Goal: Task Accomplishment & Management: Manage account settings

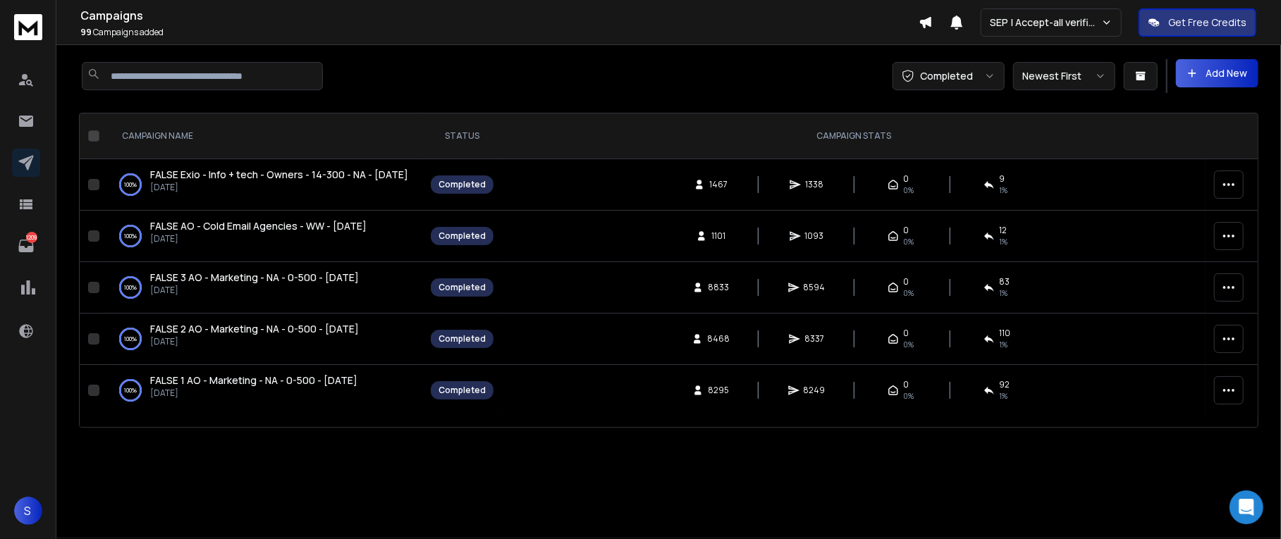
click at [285, 196] on div "FALSE Exio - Info + tech - Owners - 14-300 - NA - 08.27.2025 10 days ago" at bounding box center [279, 185] width 258 height 34
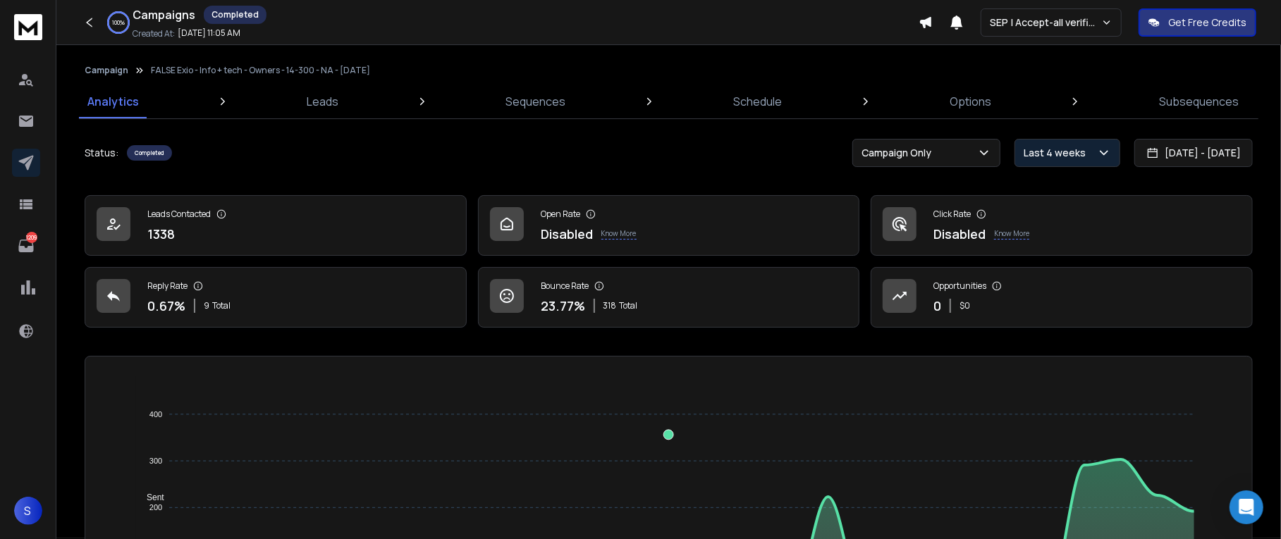
click at [1024, 150] on p "Last 4 weeks" at bounding box center [1058, 153] width 68 height 14
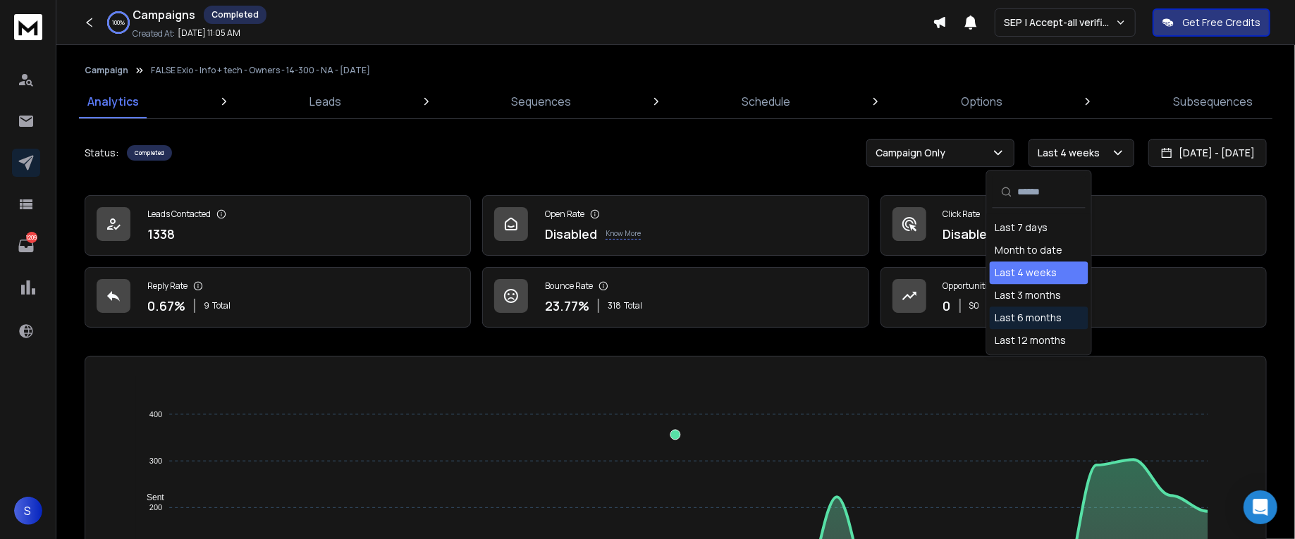
click at [1015, 314] on div "Last 6 months" at bounding box center [1028, 318] width 67 height 14
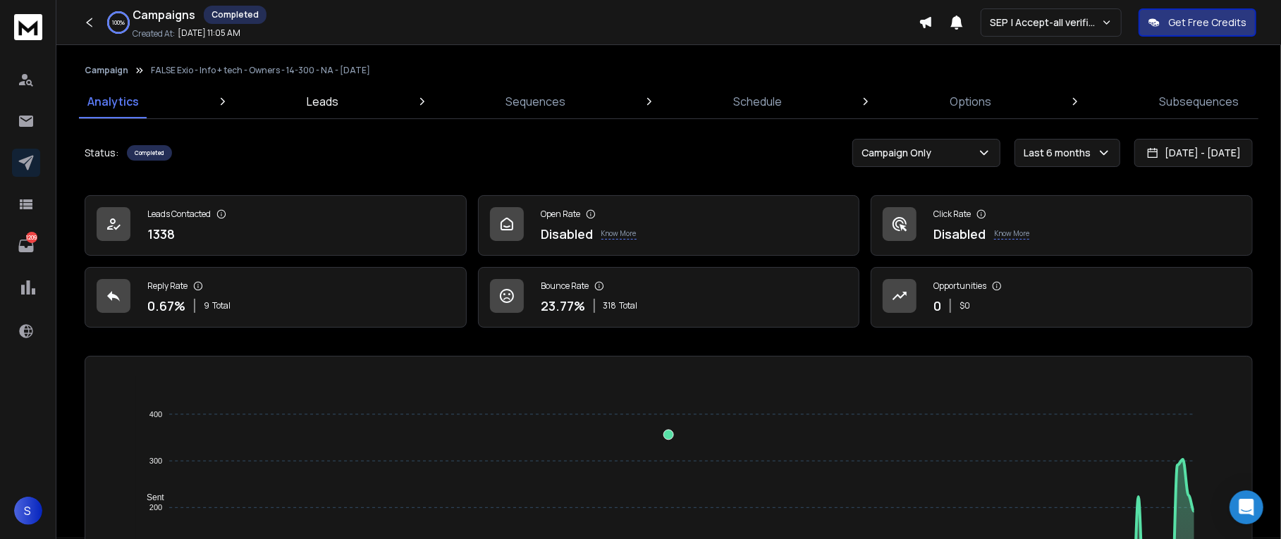
click at [343, 108] on link "Leads" at bounding box center [322, 102] width 49 height 34
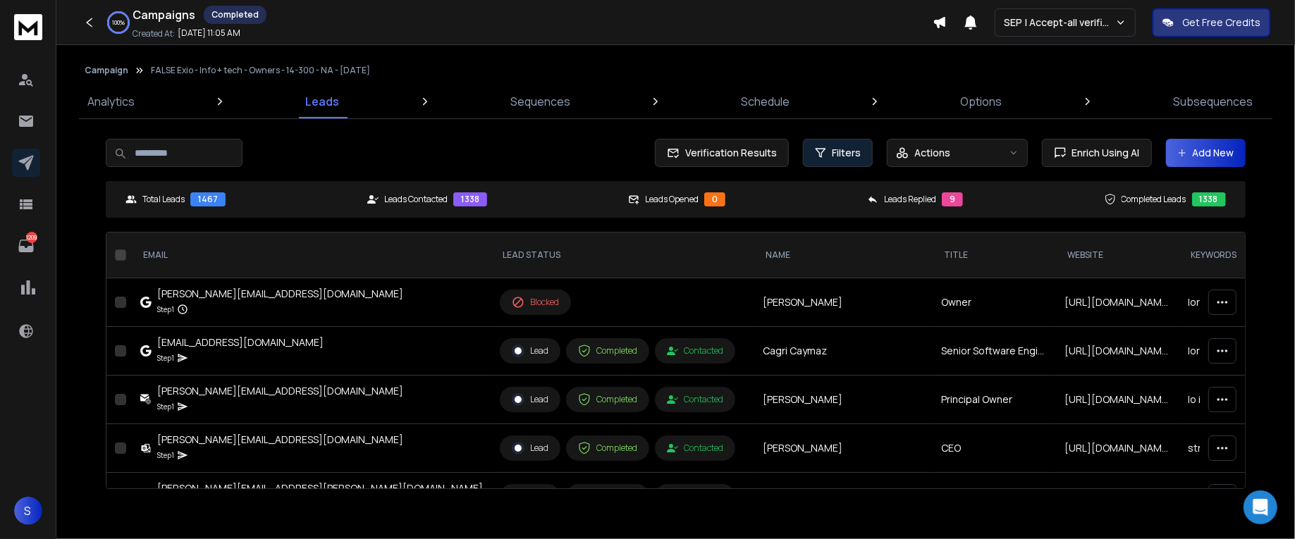
click at [850, 157] on span "Filters" at bounding box center [846, 153] width 29 height 14
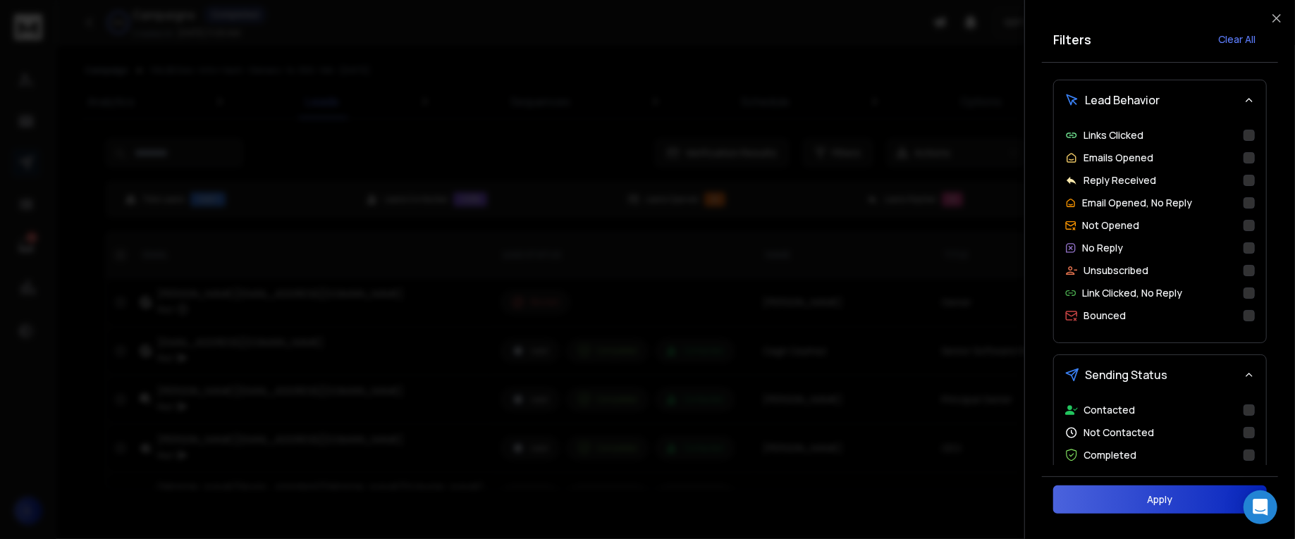
click at [1076, 322] on icon at bounding box center [1071, 315] width 13 height 13
click at [1244, 321] on button "Bounced" at bounding box center [1249, 315] width 11 height 11
click at [1135, 500] on button "Apply" at bounding box center [1160, 500] width 214 height 28
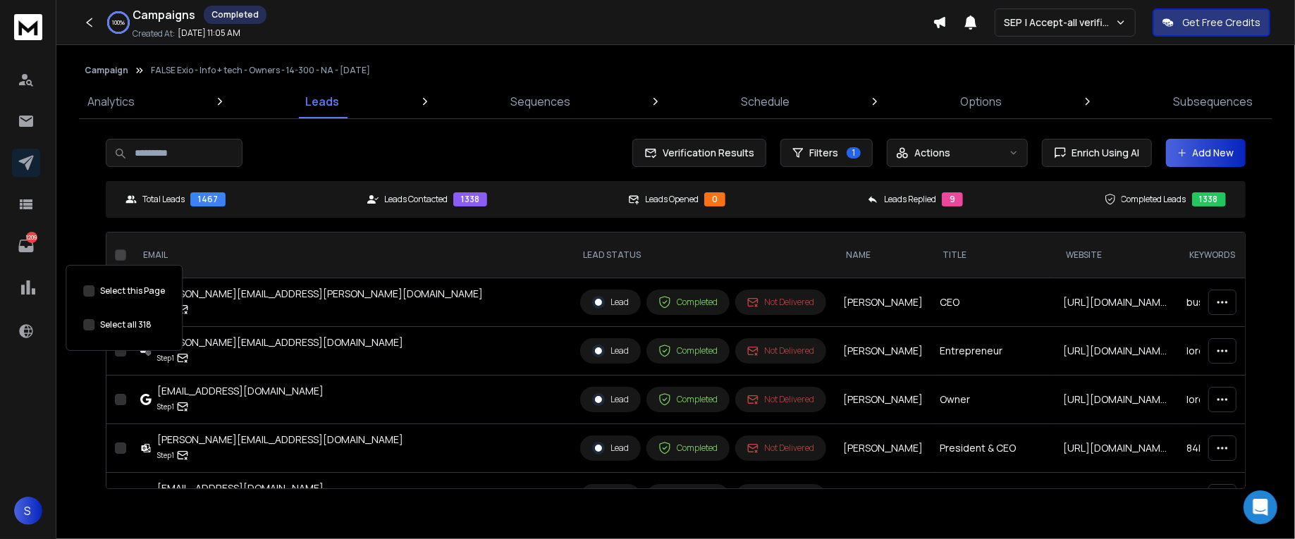
click at [89, 328] on button "Select this Page" at bounding box center [88, 324] width 11 height 11
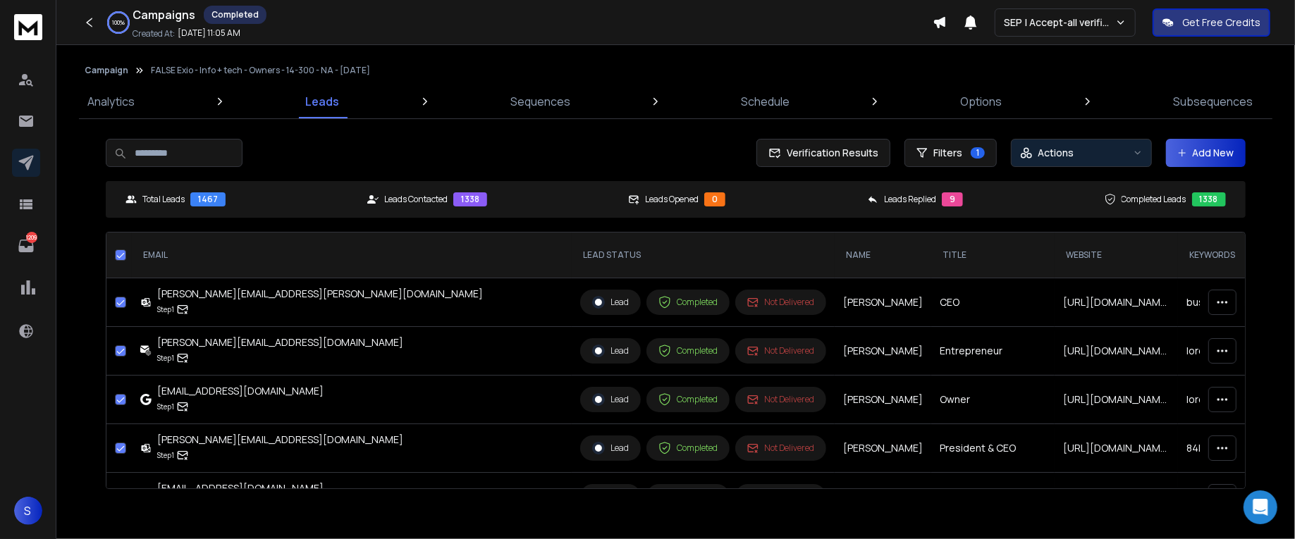
click at [1092, 154] on div "Actions" at bounding box center [1073, 153] width 107 height 14
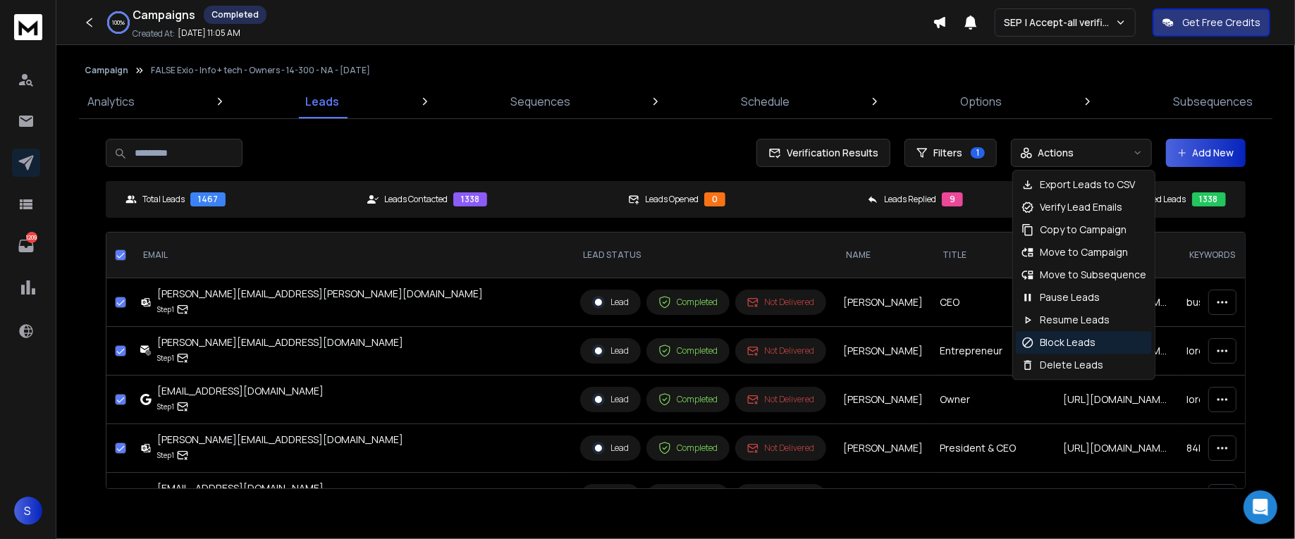
click at [1075, 336] on p "Block Leads" at bounding box center [1068, 343] width 56 height 14
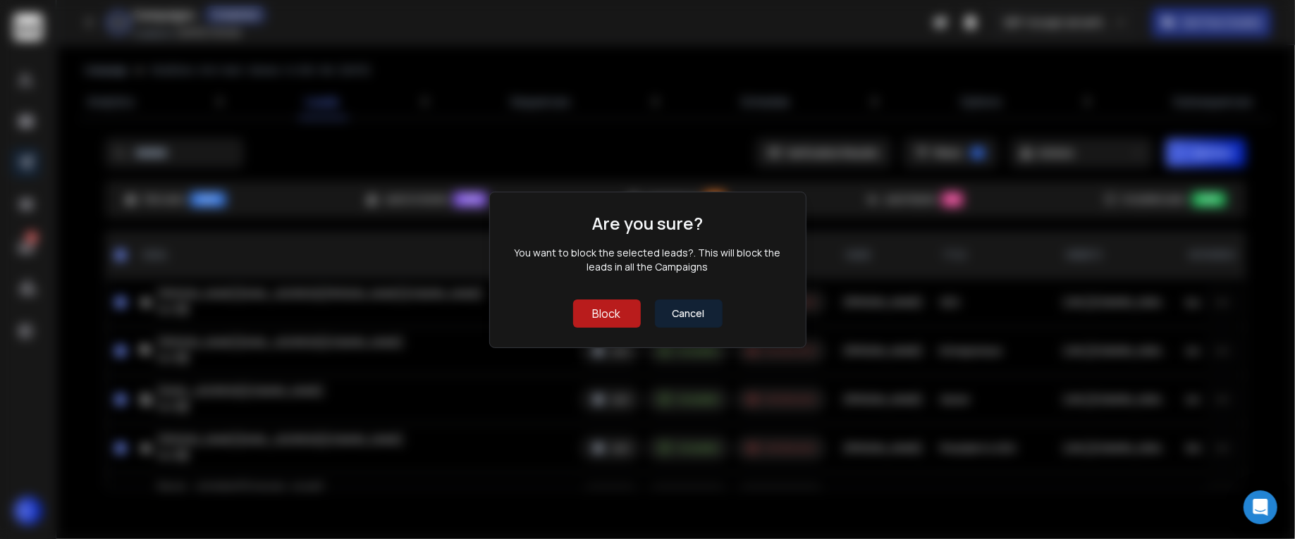
click at [613, 305] on button "Block" at bounding box center [607, 314] width 68 height 28
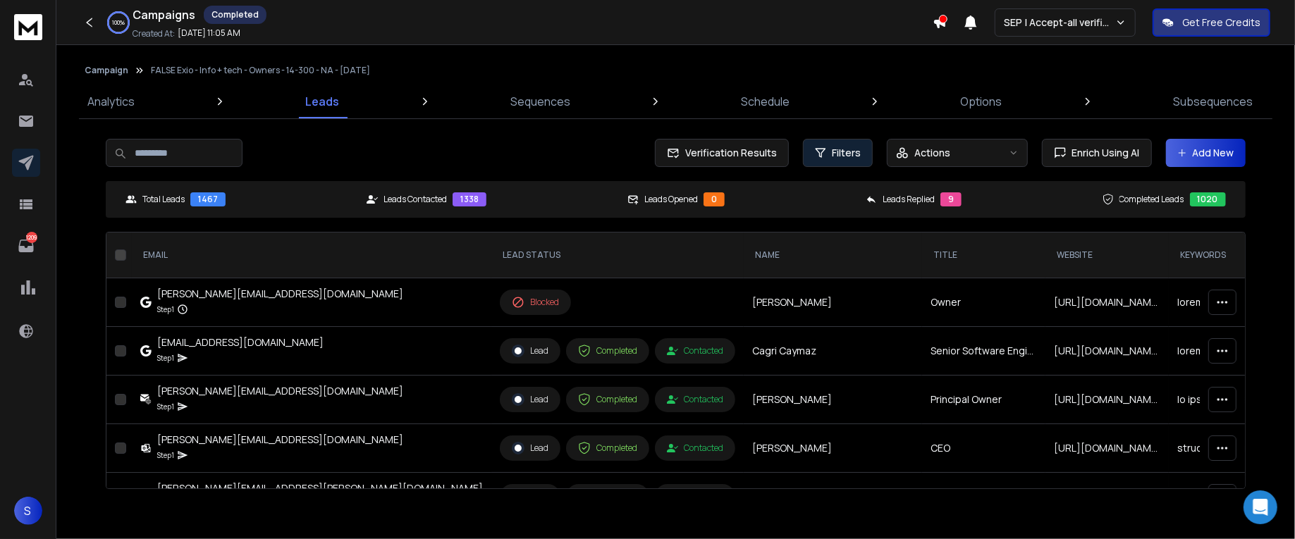
click at [871, 157] on button "Filters" at bounding box center [838, 153] width 70 height 28
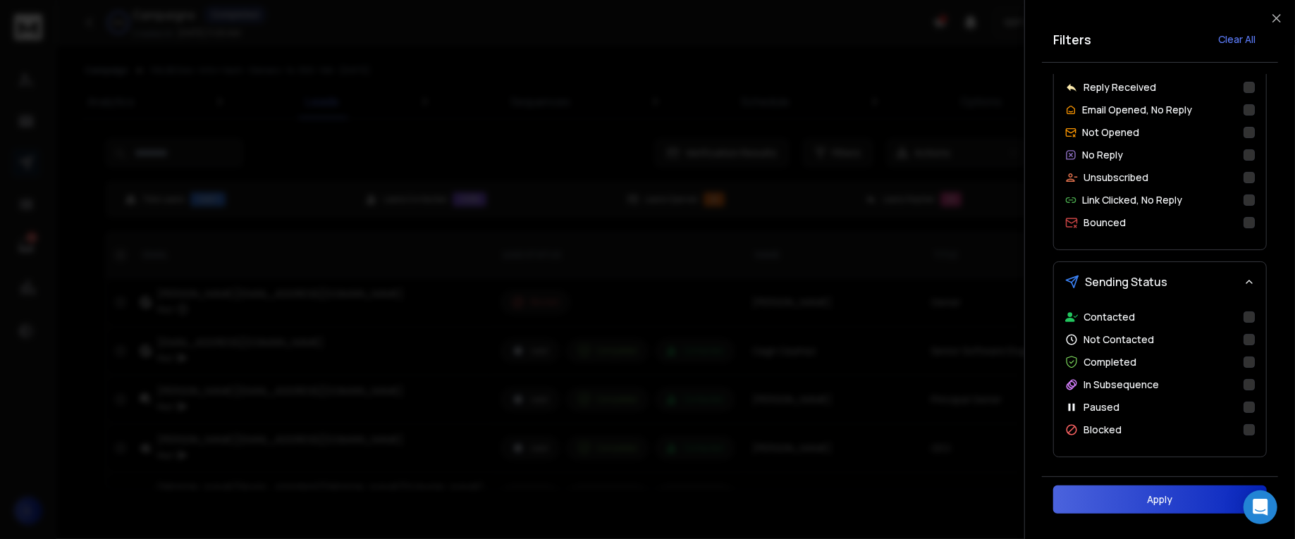
scroll to position [94, 0]
click at [1144, 433] on div "Blocked" at bounding box center [1160, 429] width 190 height 14
click at [1106, 429] on p "Blocked" at bounding box center [1103, 429] width 38 height 14
click at [1244, 429] on button "Blocked" at bounding box center [1249, 429] width 11 height 11
click at [1118, 512] on button "Apply" at bounding box center [1160, 500] width 214 height 28
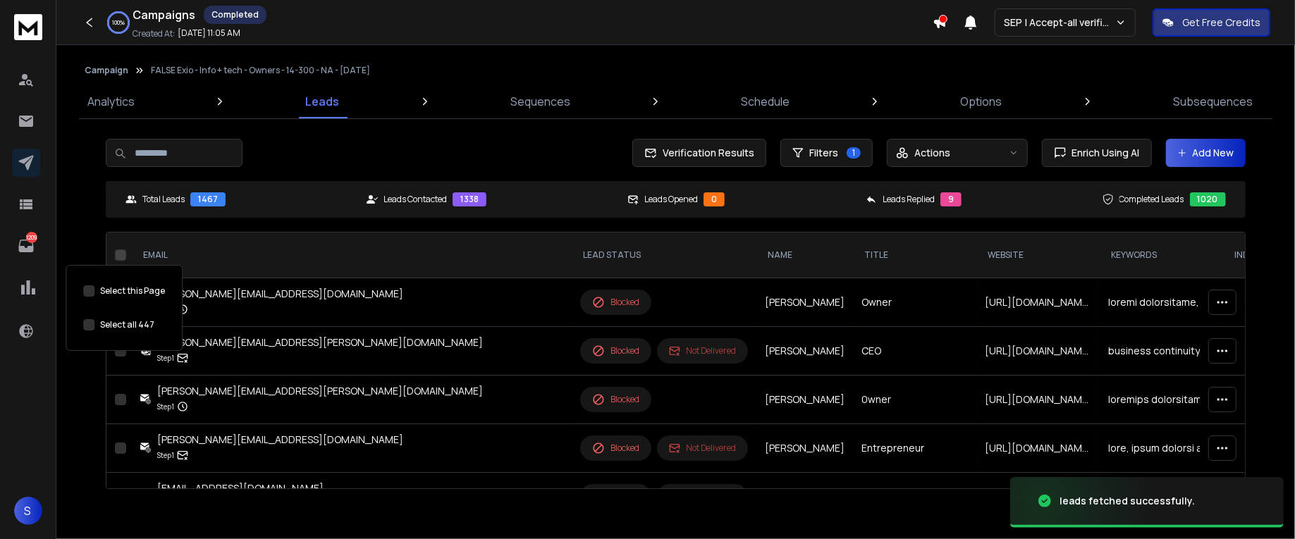
click at [91, 319] on button "Select this Page" at bounding box center [88, 324] width 11 height 11
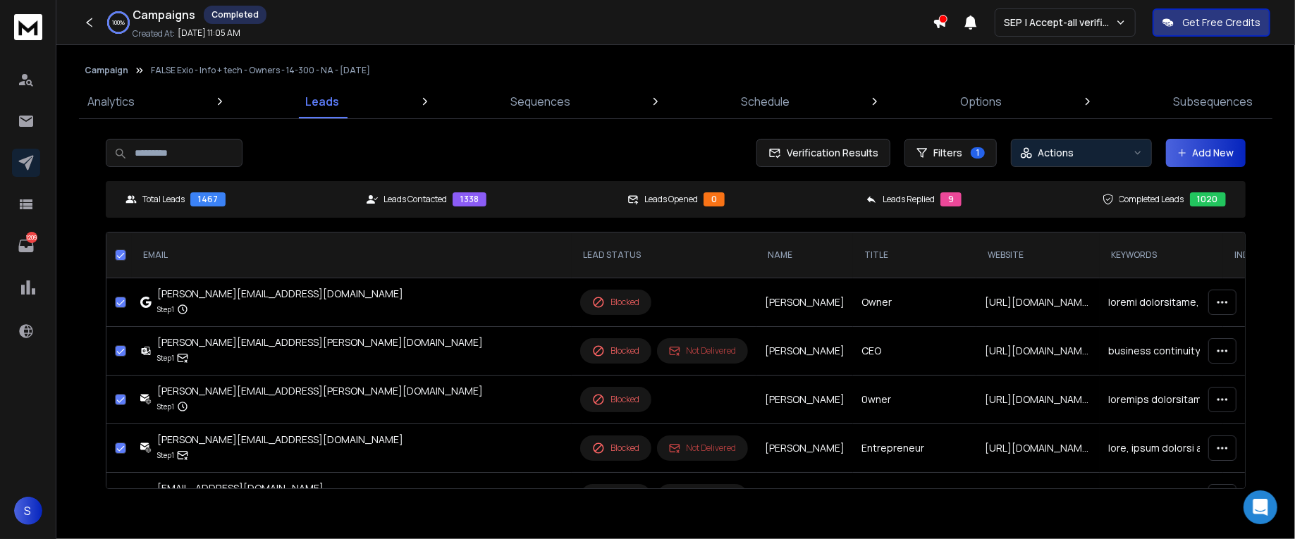
click at [1070, 158] on p "Actions" at bounding box center [1056, 153] width 36 height 14
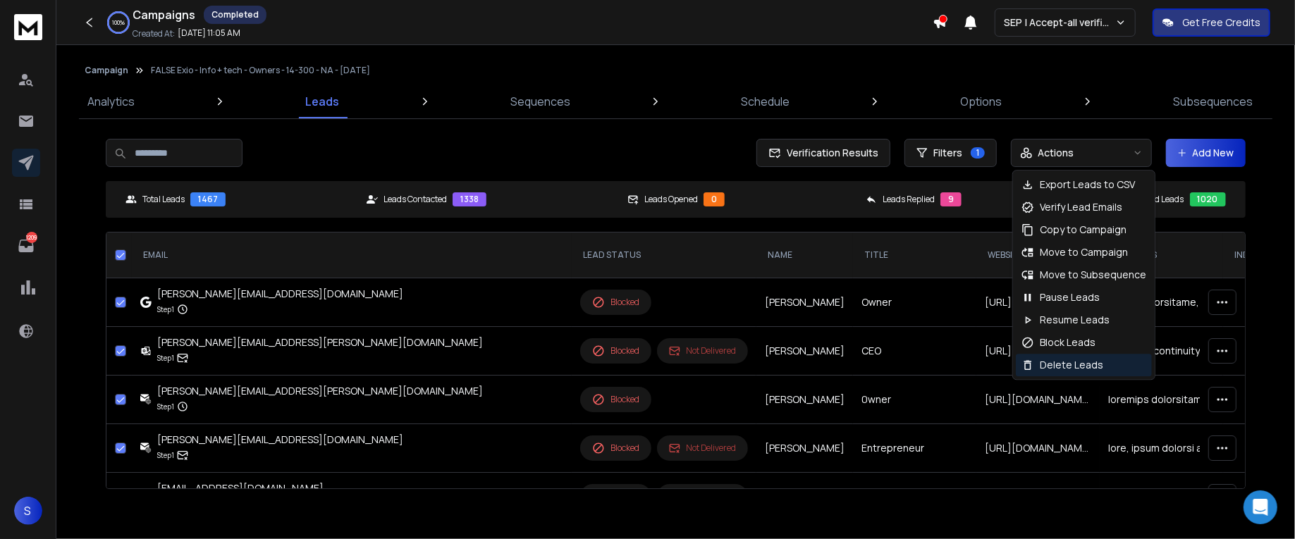
click at [1050, 362] on p "Delete Leads" at bounding box center [1071, 365] width 63 height 14
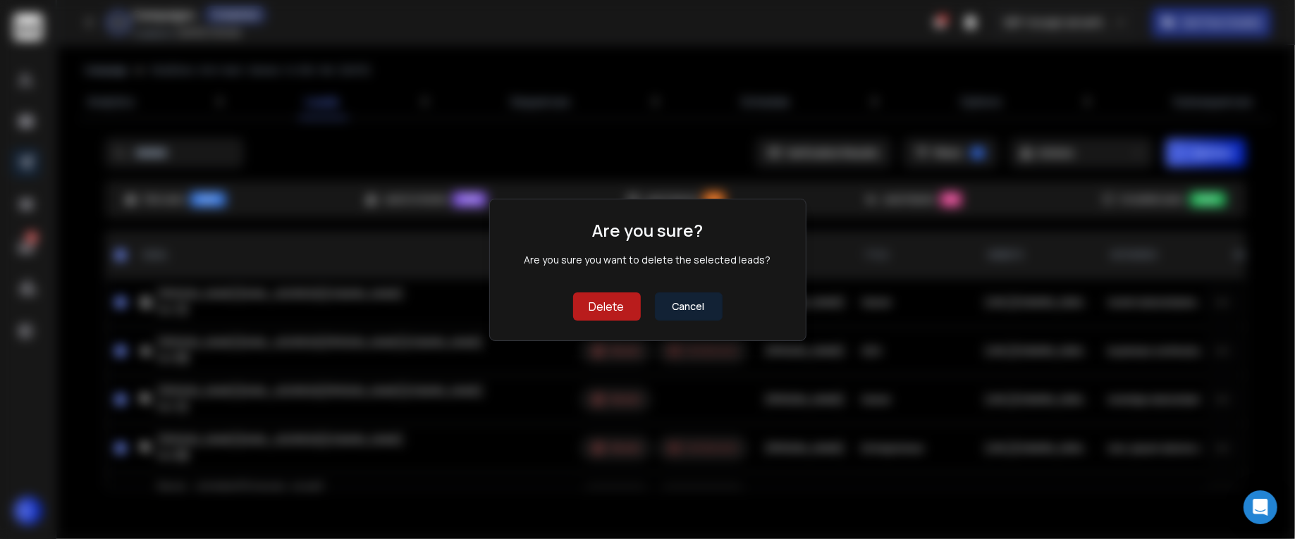
click at [607, 316] on button "Delete" at bounding box center [607, 307] width 68 height 28
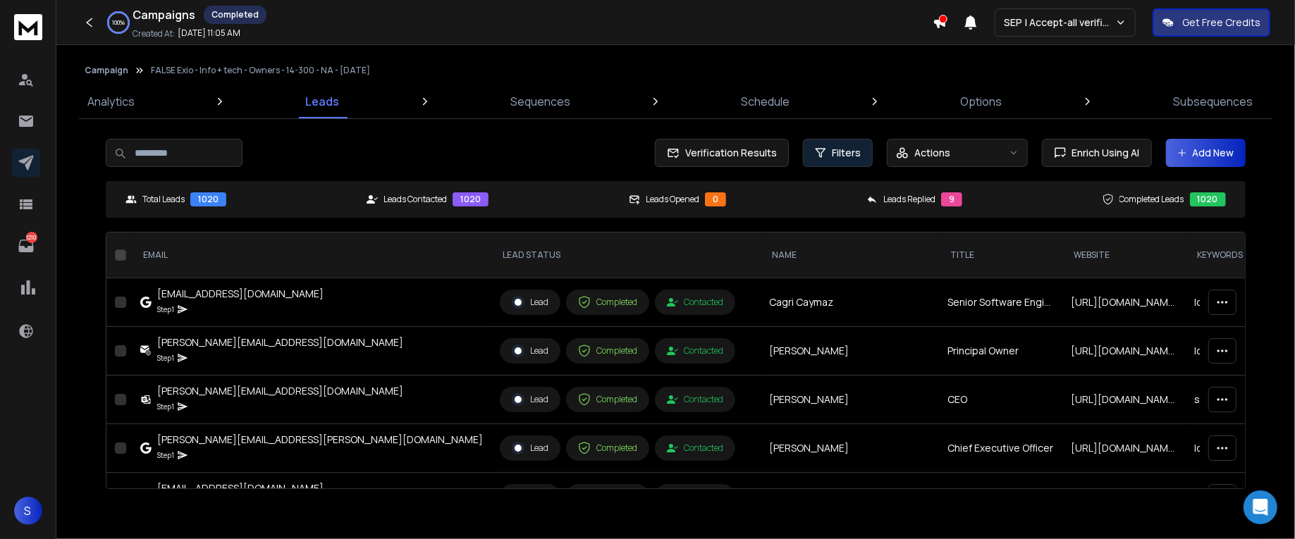
click at [833, 152] on span "Filters" at bounding box center [846, 153] width 29 height 14
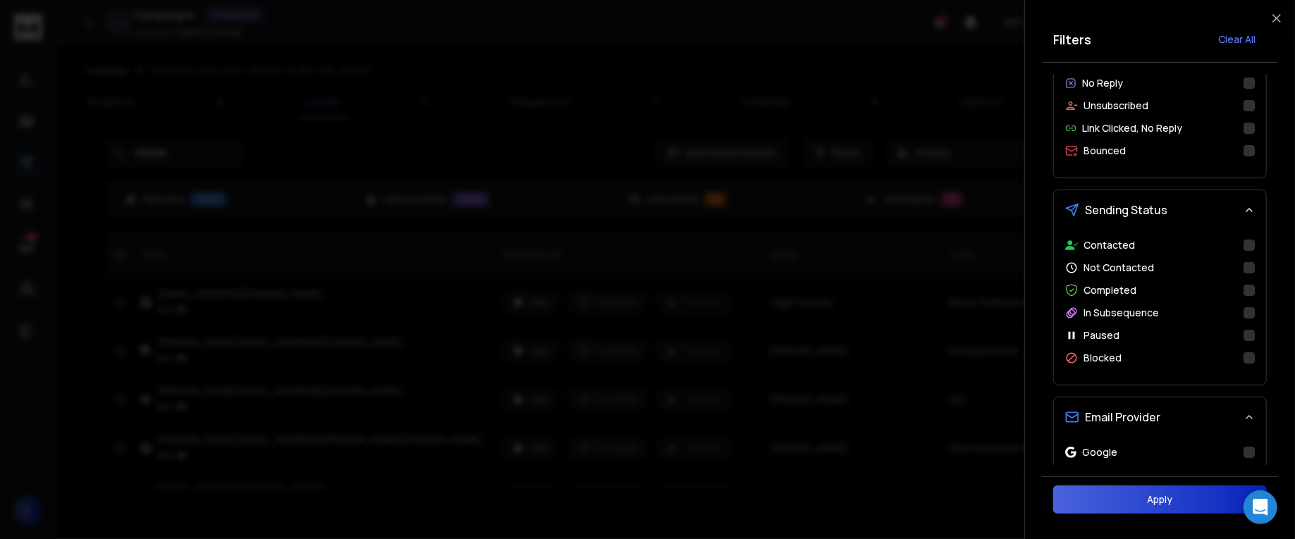
scroll to position [188, 0]
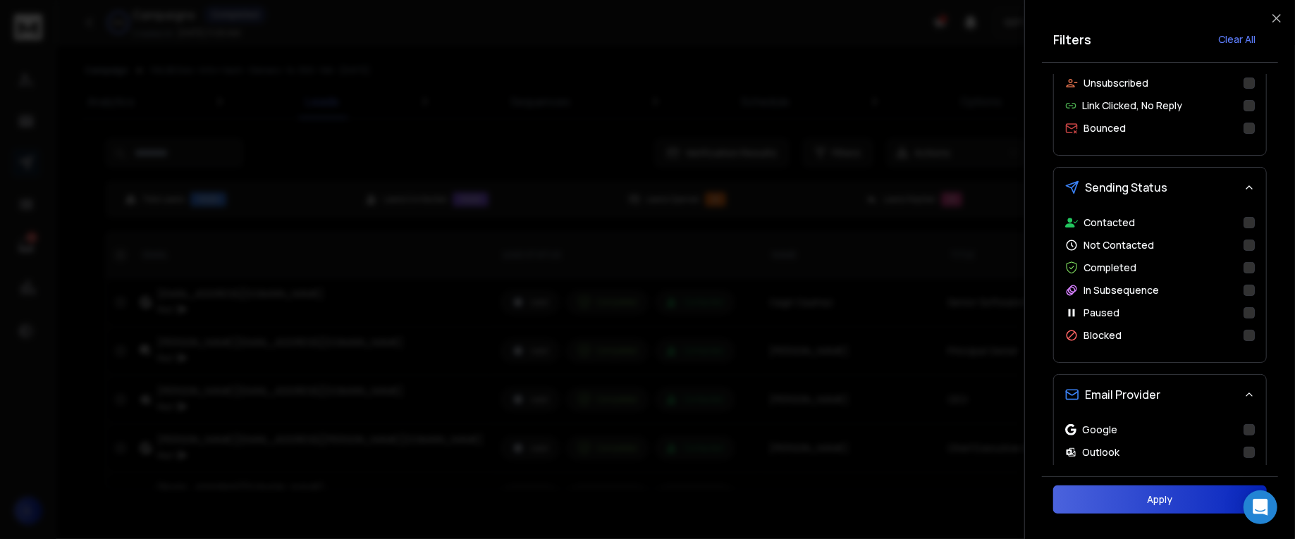
click at [1090, 338] on p "Blocked" at bounding box center [1103, 336] width 38 height 14
click at [1244, 338] on button "Blocked" at bounding box center [1249, 335] width 11 height 11
click at [1115, 501] on button "Apply" at bounding box center [1160, 500] width 214 height 28
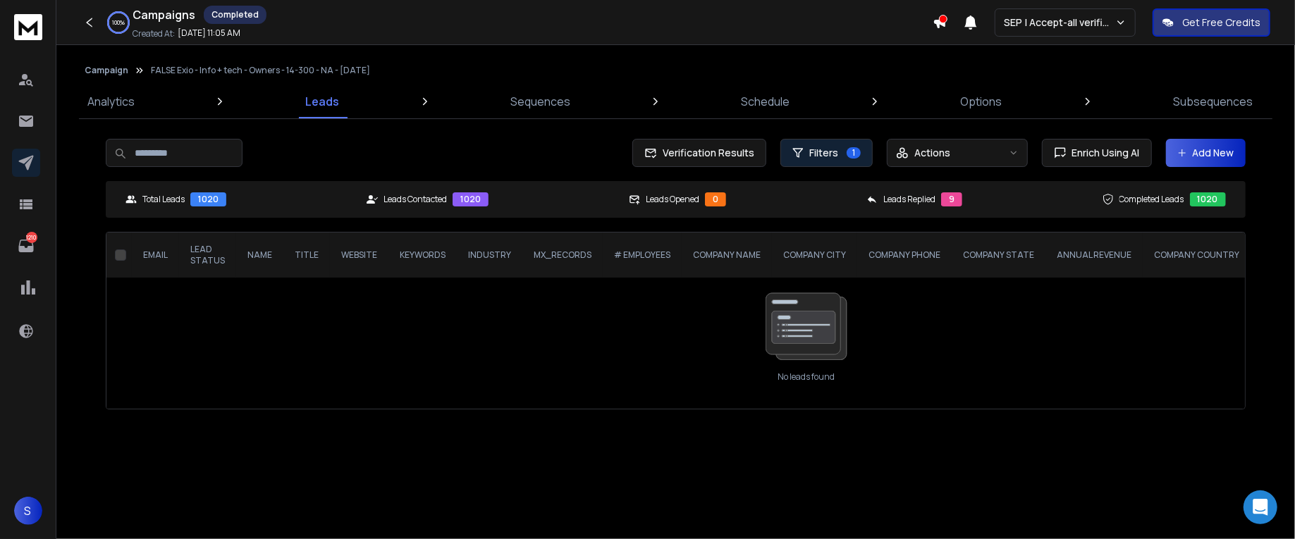
click at [819, 151] on span "Filters" at bounding box center [823, 153] width 29 height 14
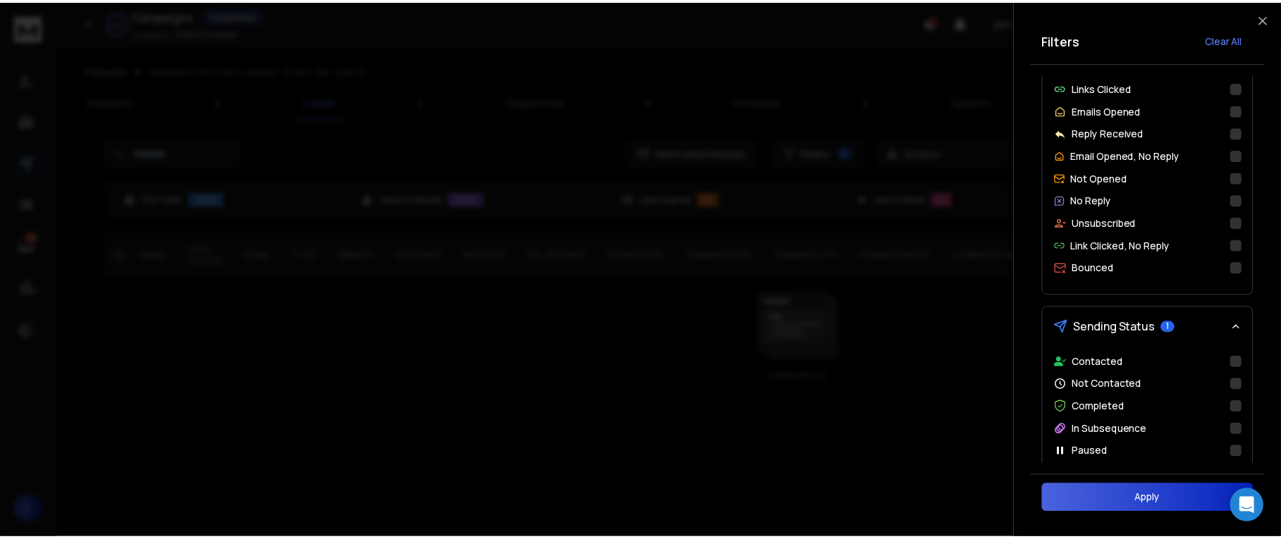
scroll to position [94, 0]
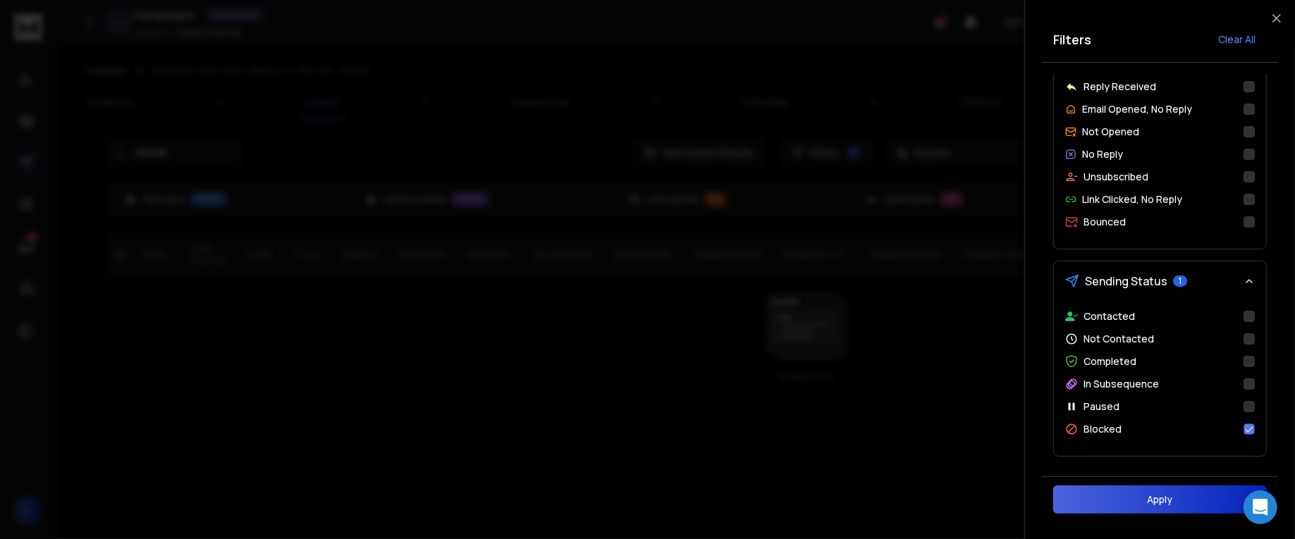
click at [1123, 430] on div "Blocked" at bounding box center [1160, 429] width 190 height 14
click at [1120, 430] on p "Blocked" at bounding box center [1103, 429] width 38 height 14
click at [1244, 430] on button "Blocked" at bounding box center [1249, 429] width 11 height 11
click at [1114, 322] on p "Contacted" at bounding box center [1109, 316] width 51 height 14
click at [1244, 322] on button "Contacted" at bounding box center [1249, 316] width 11 height 11
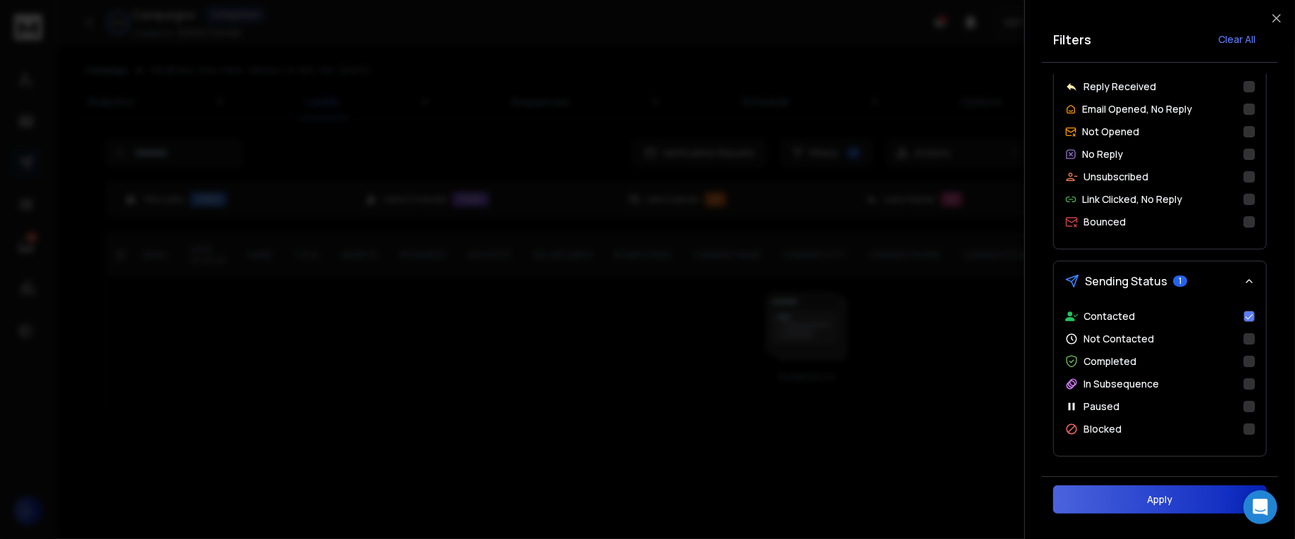
click at [1123, 494] on button "Apply" at bounding box center [1160, 500] width 214 height 28
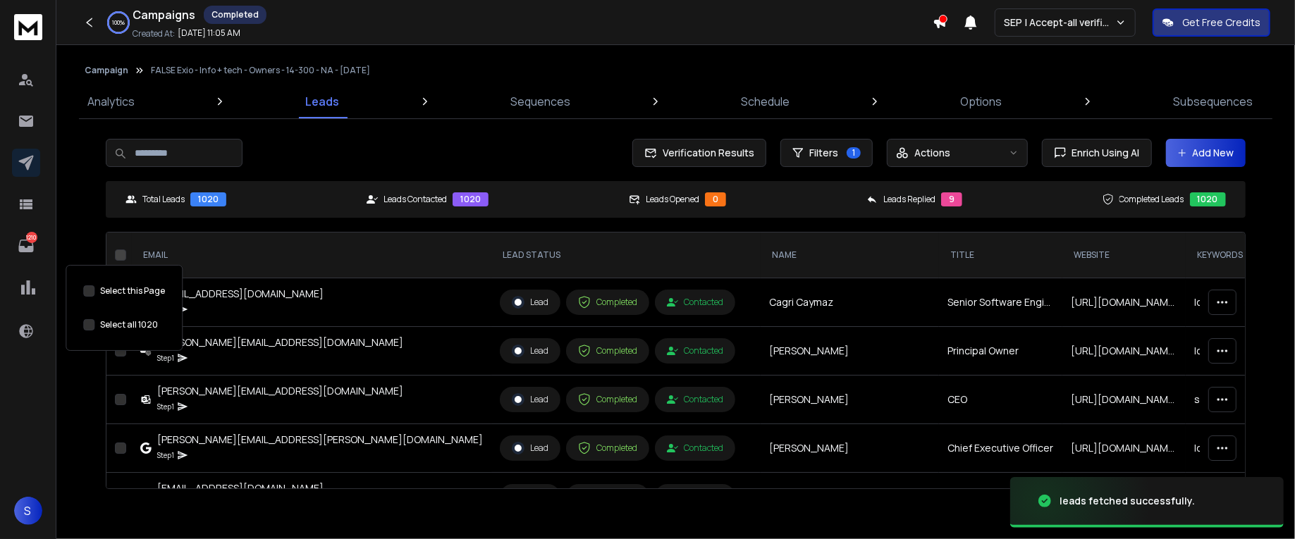
click at [88, 322] on button "Select this Page" at bounding box center [88, 324] width 11 height 11
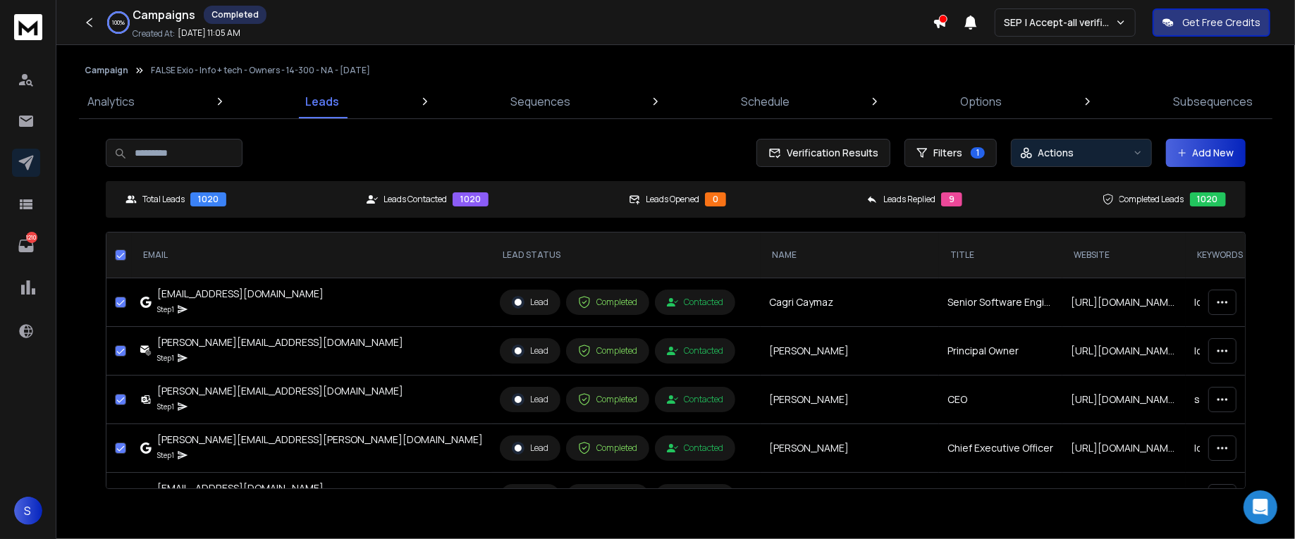
click at [1098, 164] on button "Actions" at bounding box center [1081, 153] width 141 height 28
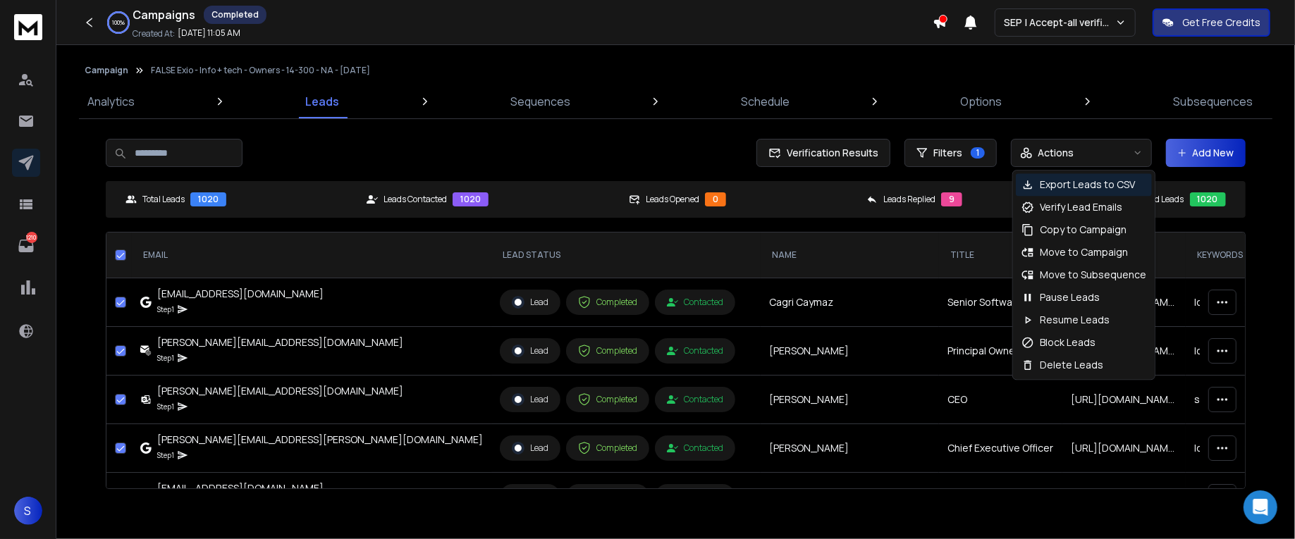
click at [1089, 182] on p "Export Leads to CSV" at bounding box center [1087, 185] width 95 height 14
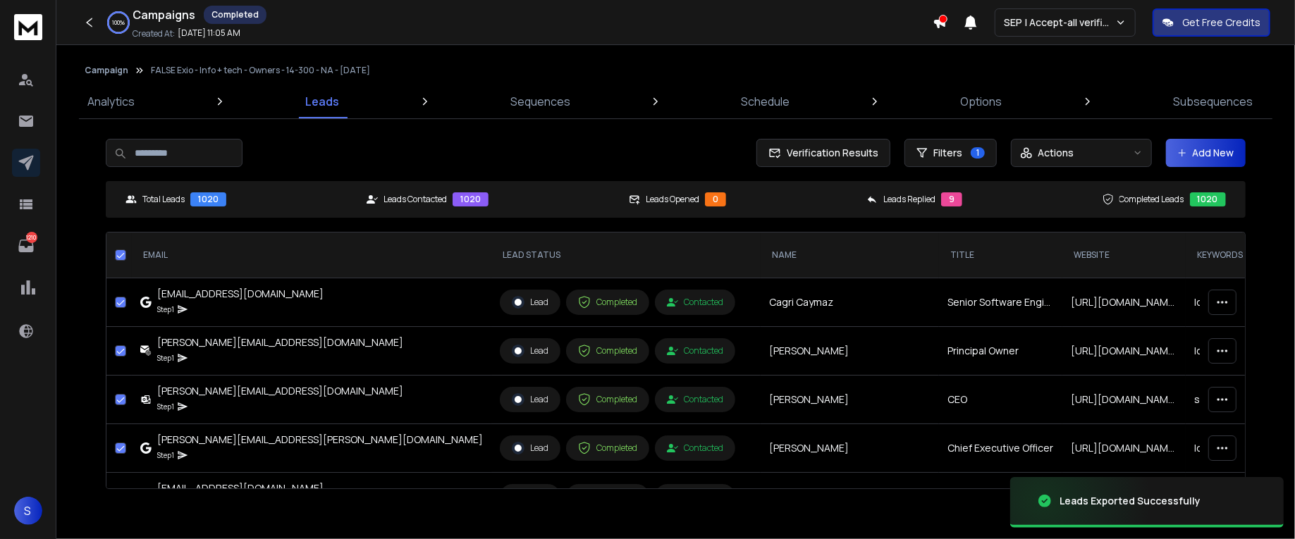
drag, startPoint x: 176, startPoint y: 69, endPoint x: 391, endPoint y: 69, distance: 214.3
click at [391, 69] on div "Campaign FALSE Exio - Info + tech - Owners - 14-300 - NA - 08.27.2025" at bounding box center [676, 70] width 1182 height 11
copy p "Exio - Info + tech - Owners - 14-300 - NA - 08.27.2025"
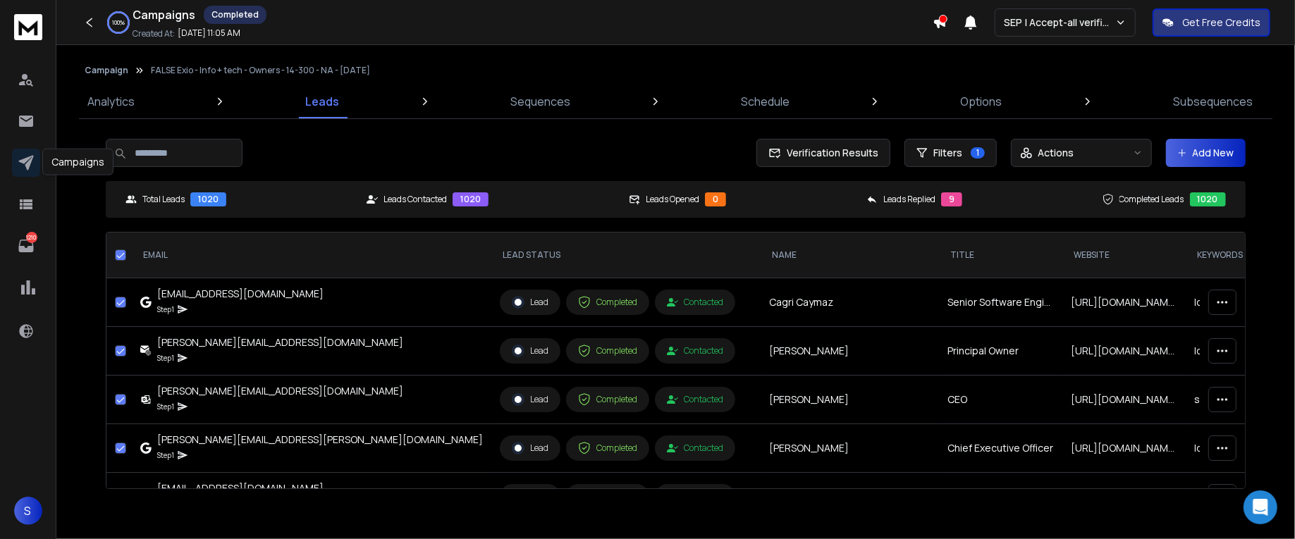
click at [23, 165] on icon at bounding box center [26, 162] width 17 height 17
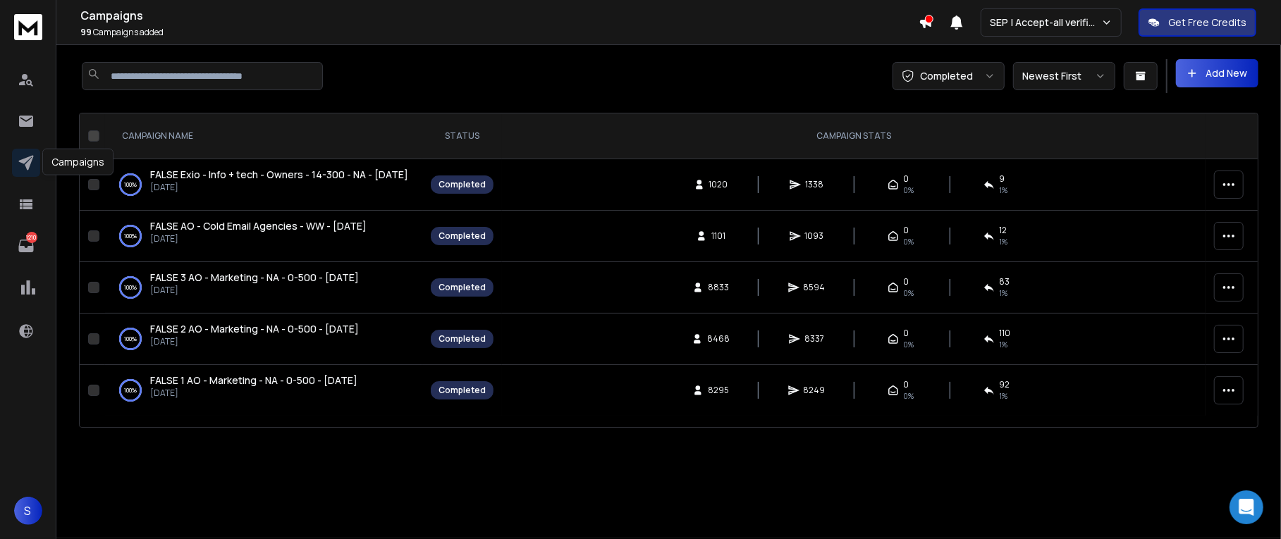
click at [1227, 180] on icon "button" at bounding box center [1229, 185] width 14 height 14
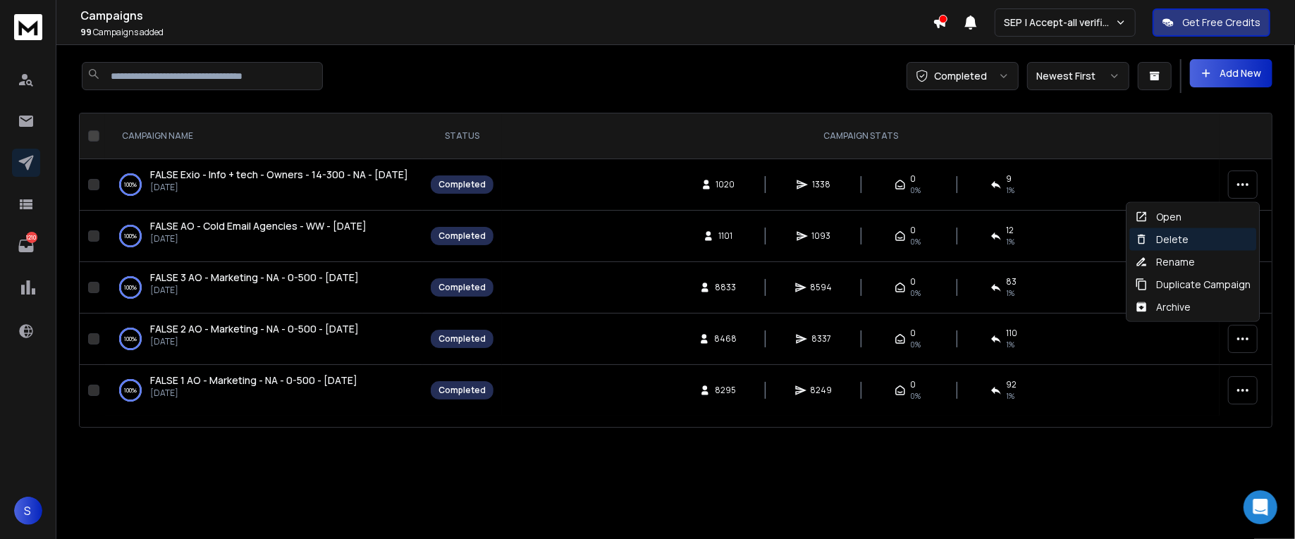
click at [1199, 237] on div "Delete" at bounding box center [1192, 239] width 127 height 23
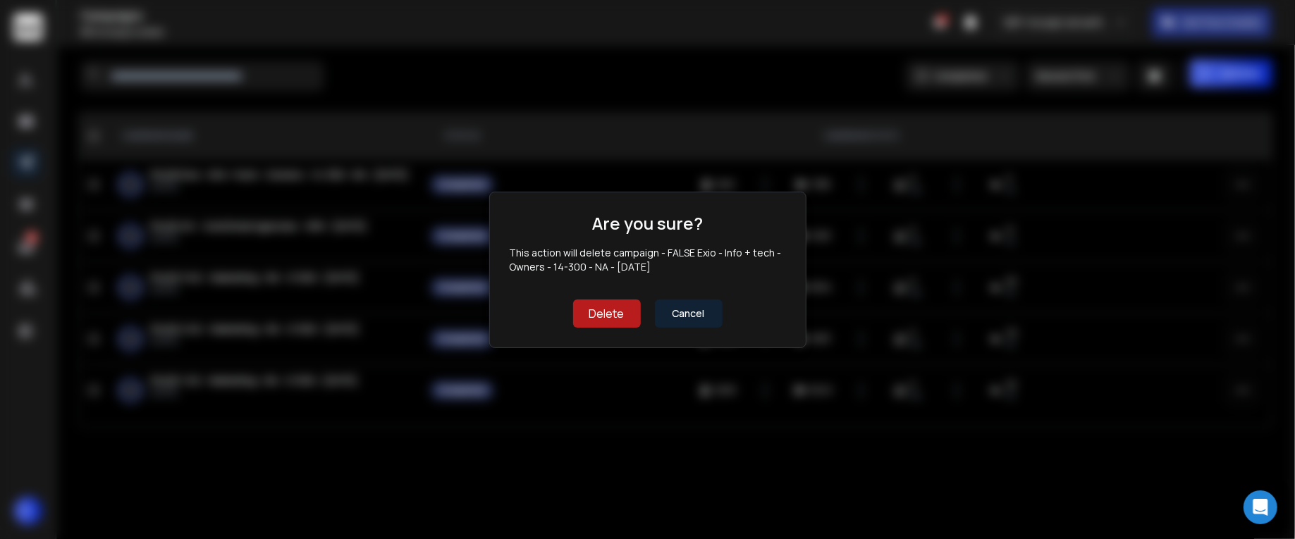
click at [622, 314] on button "Delete" at bounding box center [607, 314] width 68 height 28
